Goal: Navigation & Orientation: Understand site structure

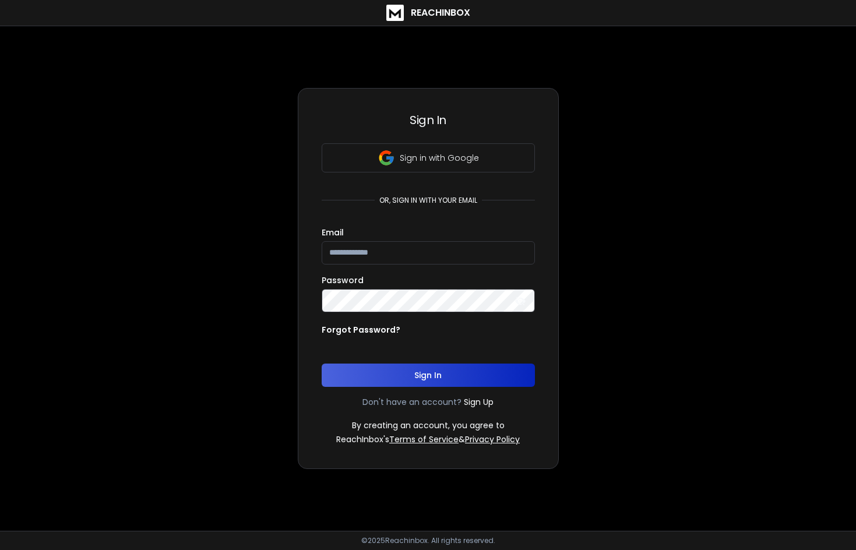
click at [492, 160] on button "Sign in with Google" at bounding box center [428, 157] width 213 height 29
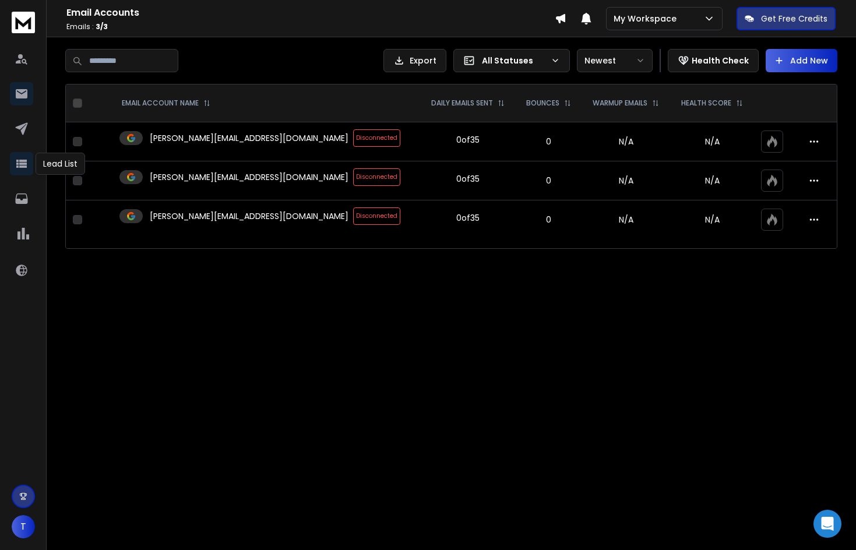
click at [13, 160] on link at bounding box center [21, 163] width 23 height 23
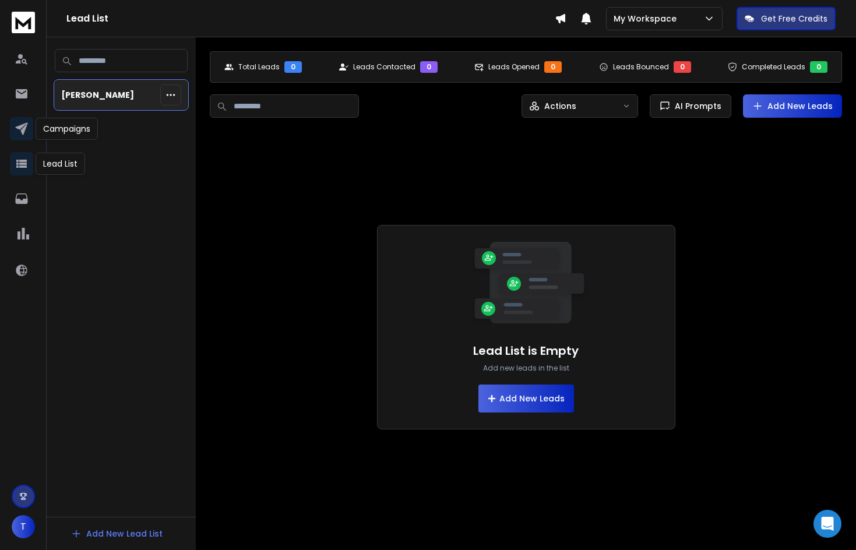
click at [31, 133] on link at bounding box center [21, 128] width 23 height 23
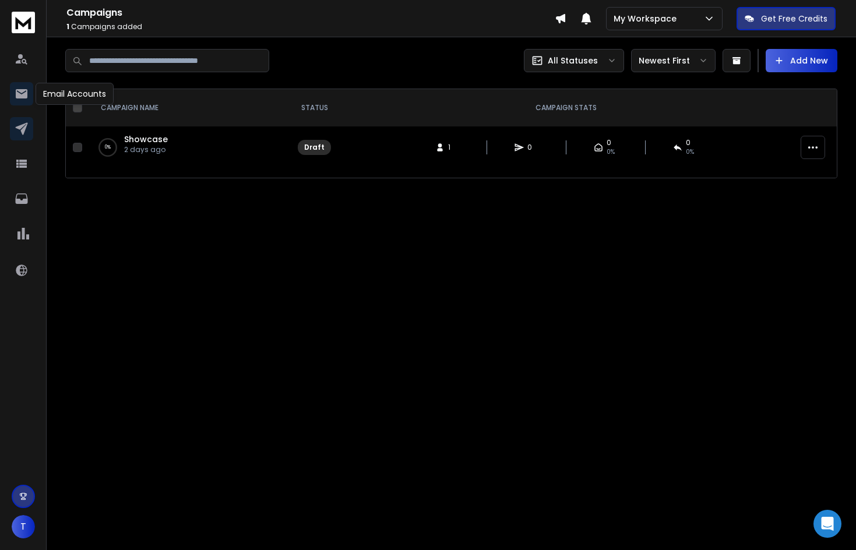
click at [12, 90] on link at bounding box center [21, 93] width 23 height 23
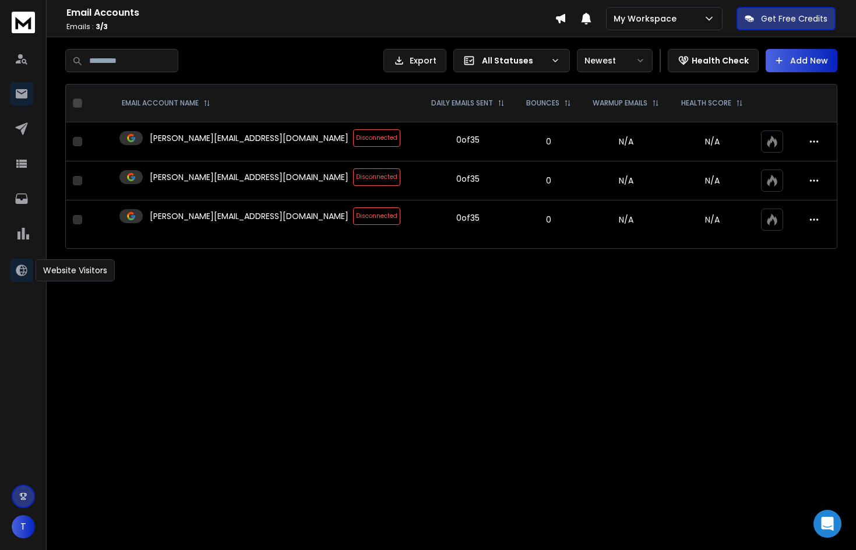
click at [10, 269] on link at bounding box center [21, 270] width 23 height 23
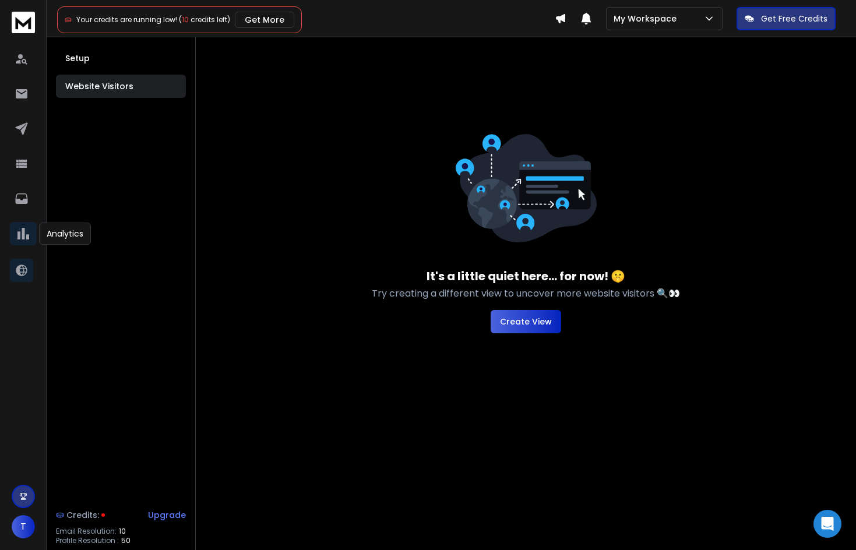
click at [31, 228] on icon at bounding box center [23, 233] width 17 height 17
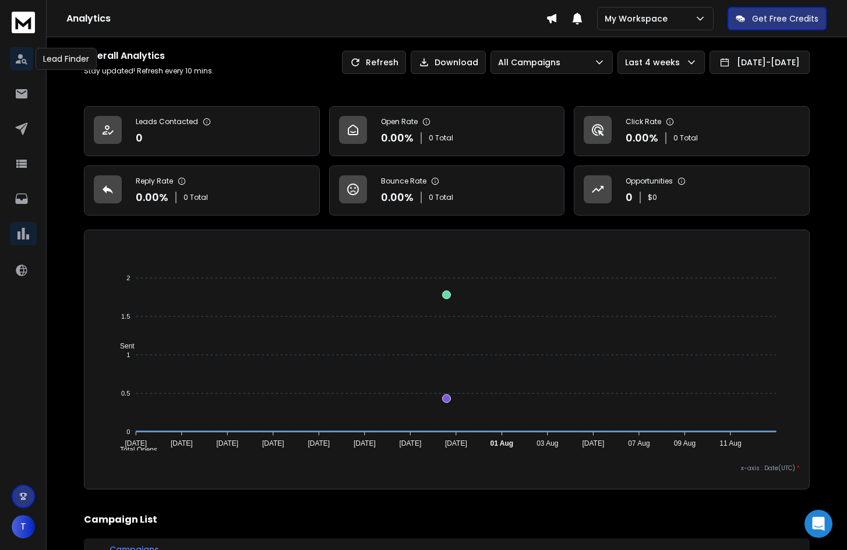
click at [23, 63] on icon at bounding box center [22, 62] width 12 height 6
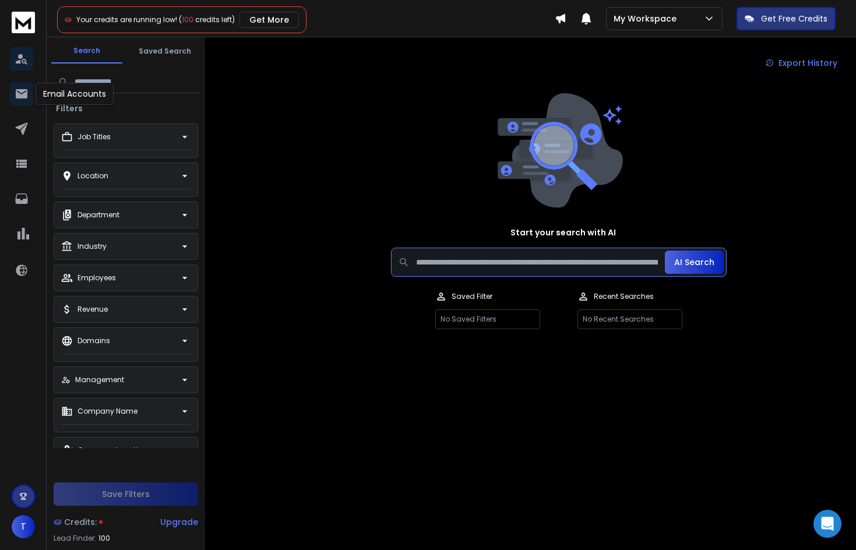
click at [24, 85] on link at bounding box center [21, 93] width 23 height 23
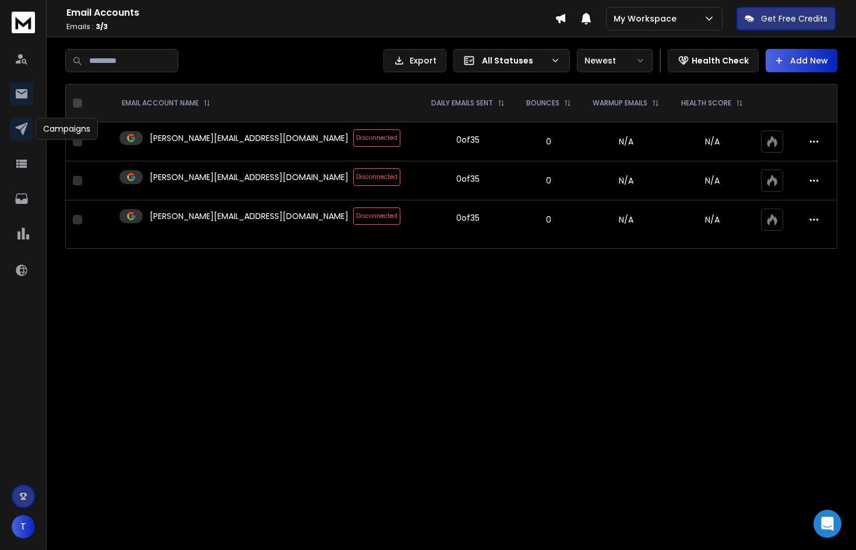
click at [22, 135] on icon at bounding box center [22, 129] width 14 height 14
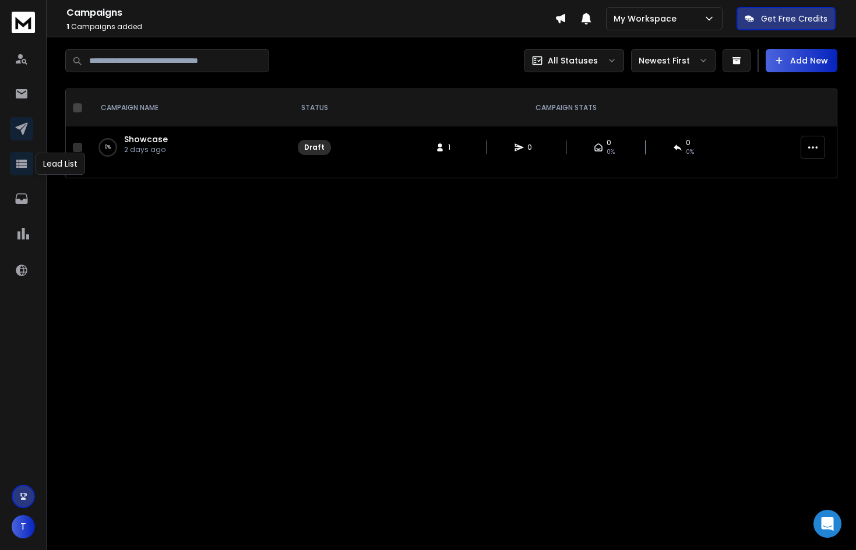
click at [18, 157] on icon at bounding box center [22, 164] width 14 height 14
